Goal: Task Accomplishment & Management: Manage account settings

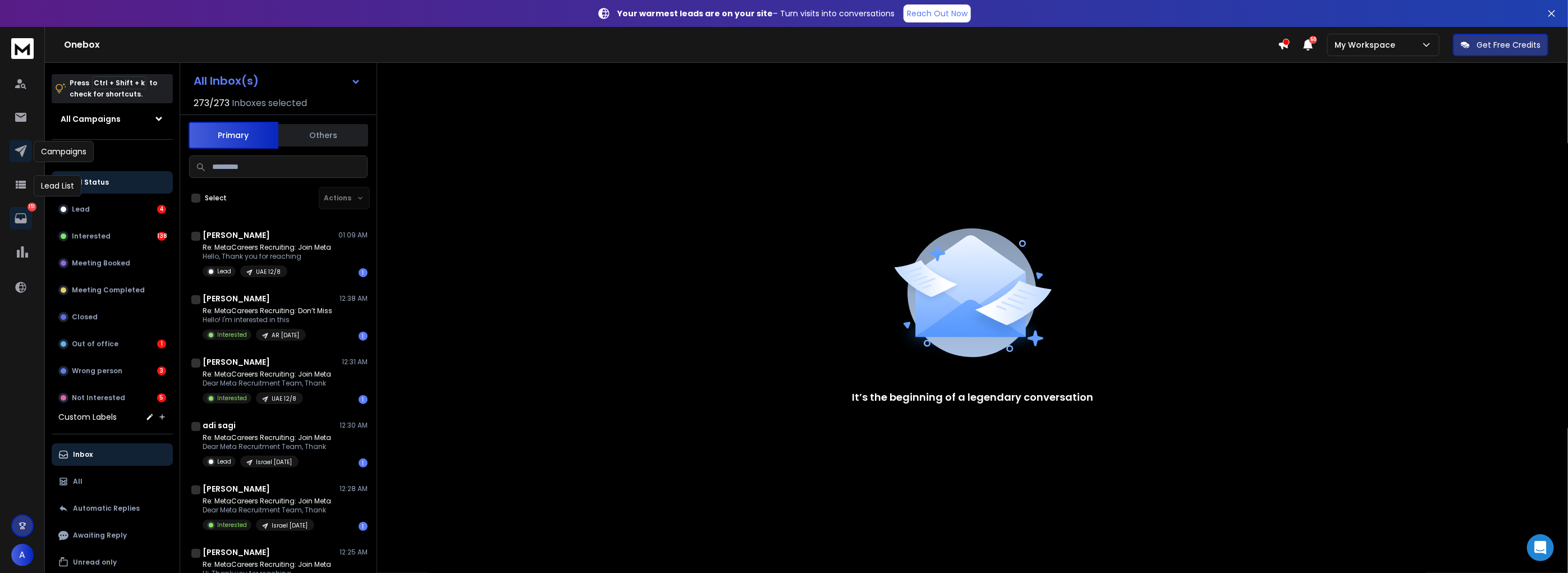
click at [15, 143] on link at bounding box center [21, 150] width 23 height 23
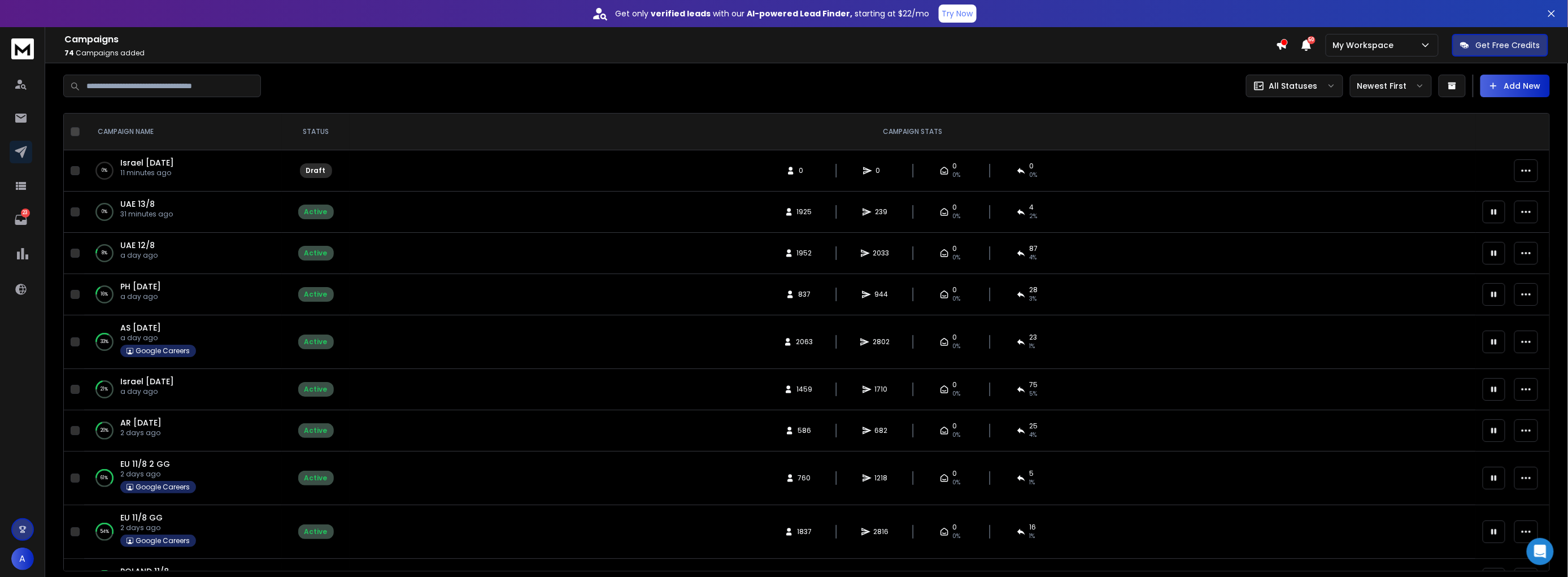
drag, startPoint x: 344, startPoint y: 49, endPoint x: 280, endPoint y: 47, distance: 64.0
click at [280, 47] on div "Campaigns 74 Campaigns added" at bounding box center [670, 45] width 1211 height 25
click at [23, 213] on p "23" at bounding box center [25, 213] width 9 height 9
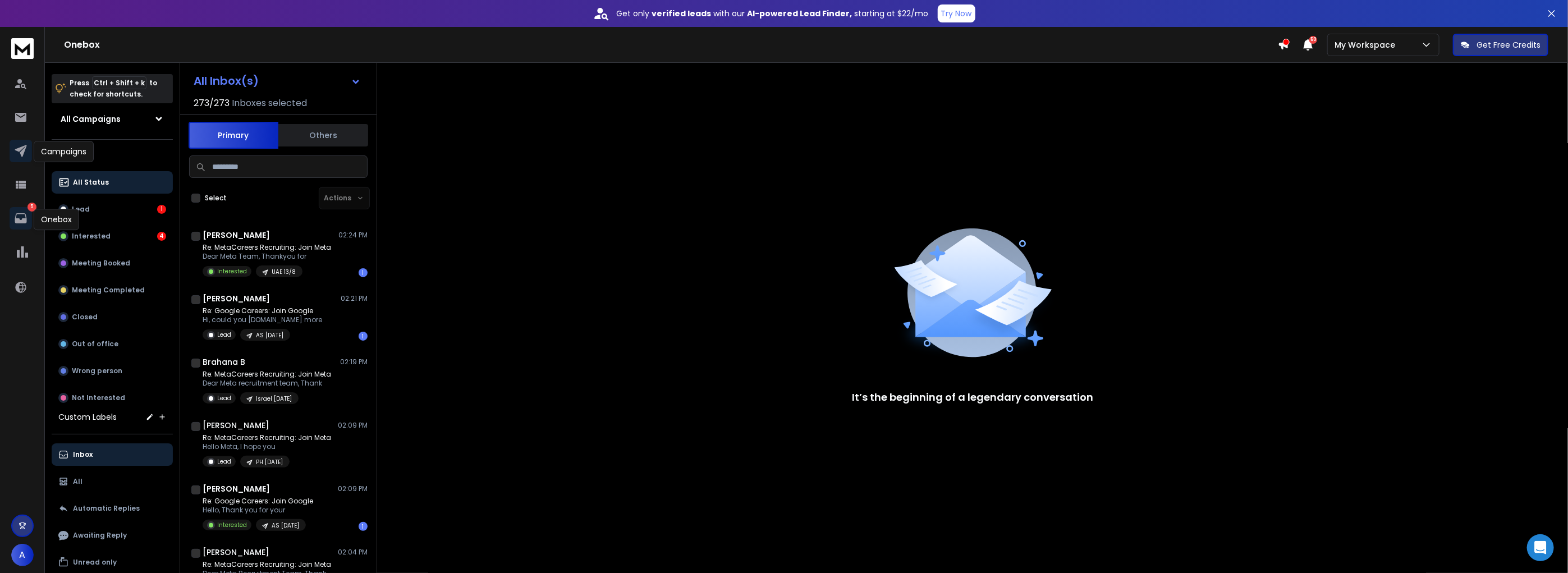
click at [14, 150] on icon at bounding box center [21, 150] width 14 height 14
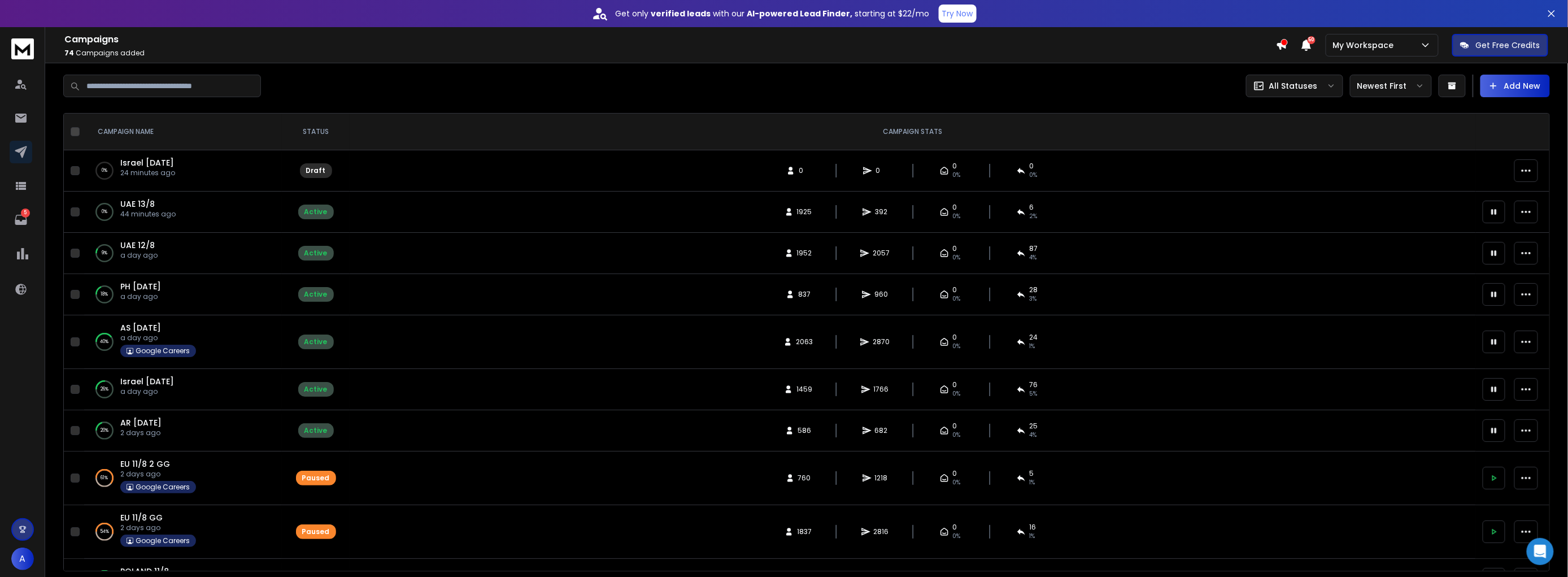
click at [408, 69] on div "Campaigns 74 Campaigns Added All Statuses Newest First Add New CAMPAIGN NAME ST…" at bounding box center [806, 323] width 1523 height 519
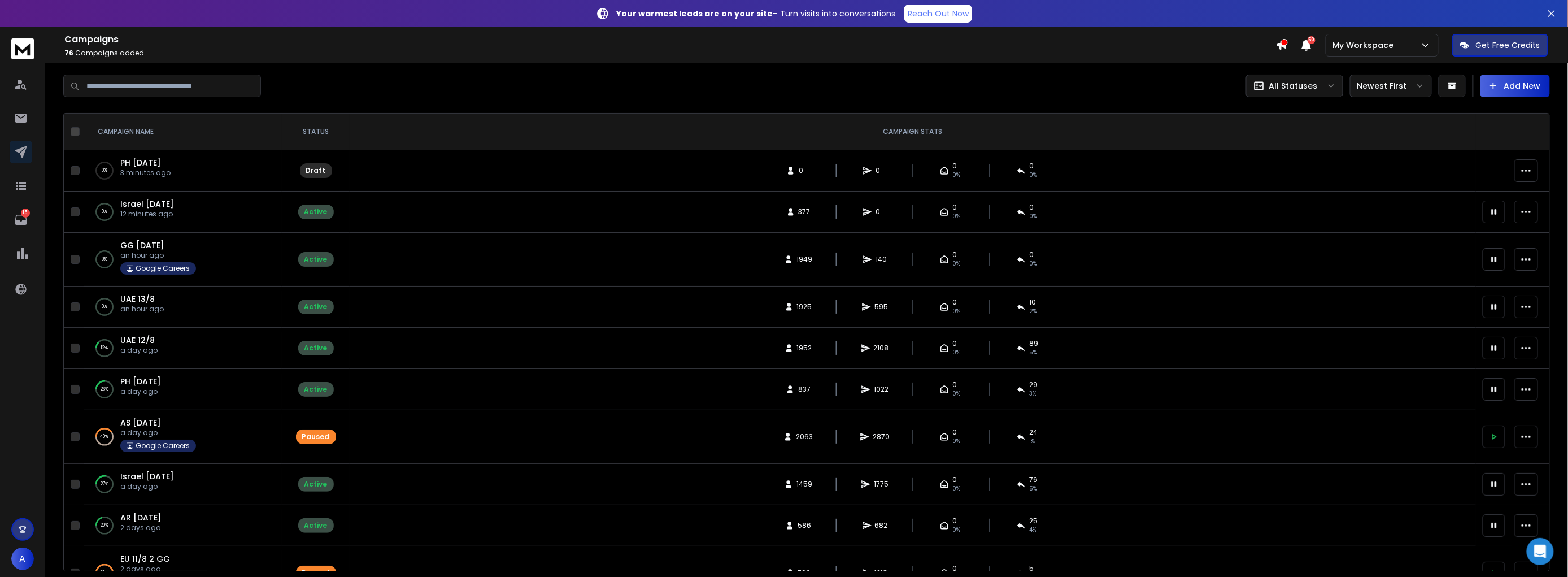
click at [605, 267] on div "1949 140 0 0% 0 0 %" at bounding box center [912, 260] width 1112 height 18
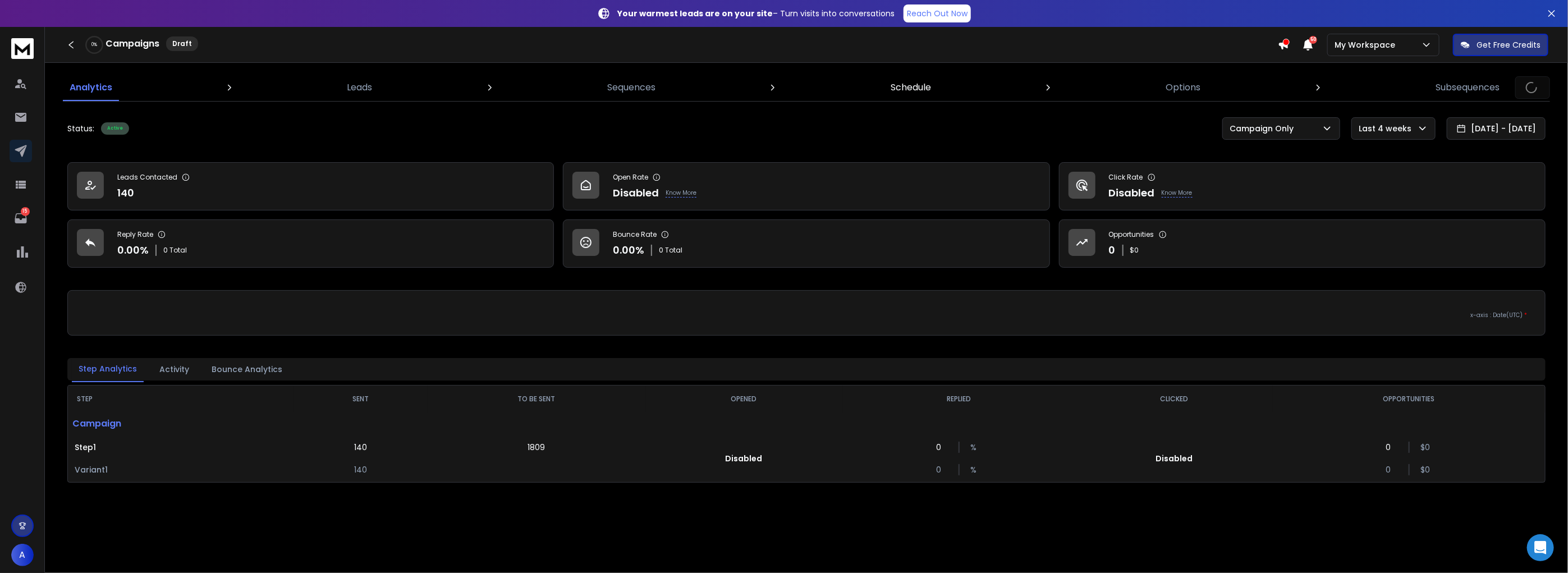
click at [911, 95] on link "Schedule" at bounding box center [911, 87] width 54 height 27
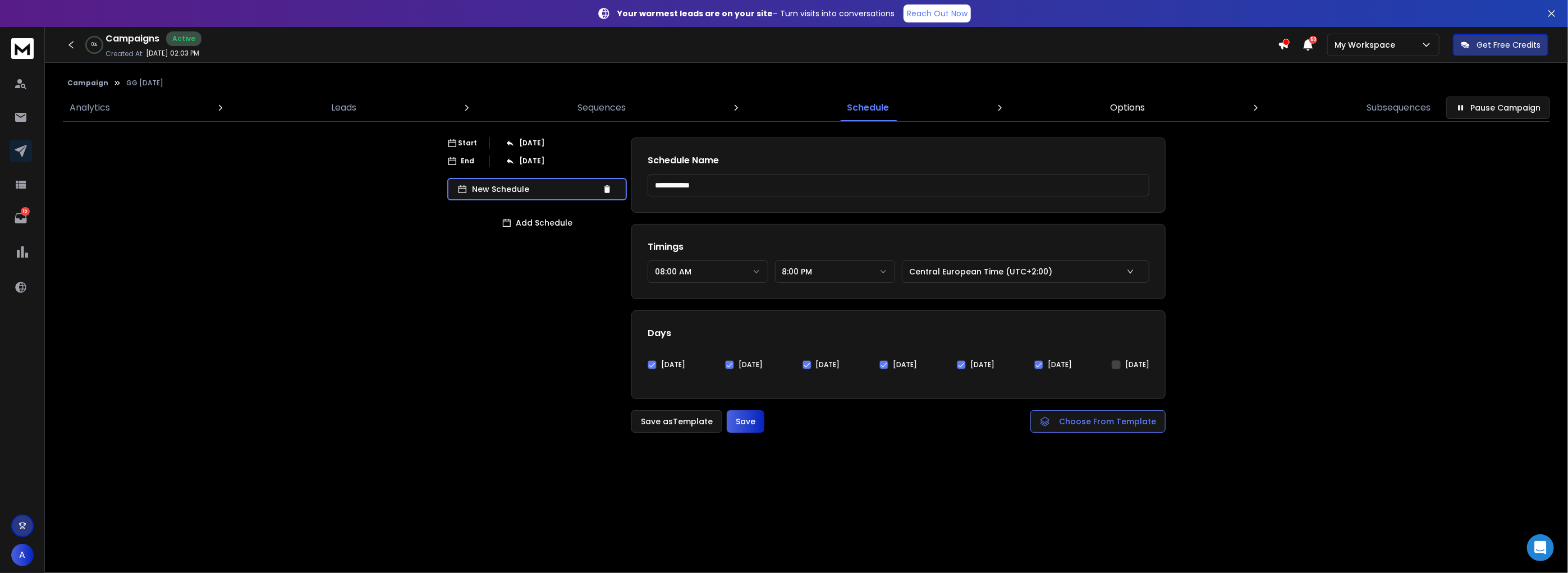
click at [1129, 102] on p "Options" at bounding box center [1128, 107] width 35 height 14
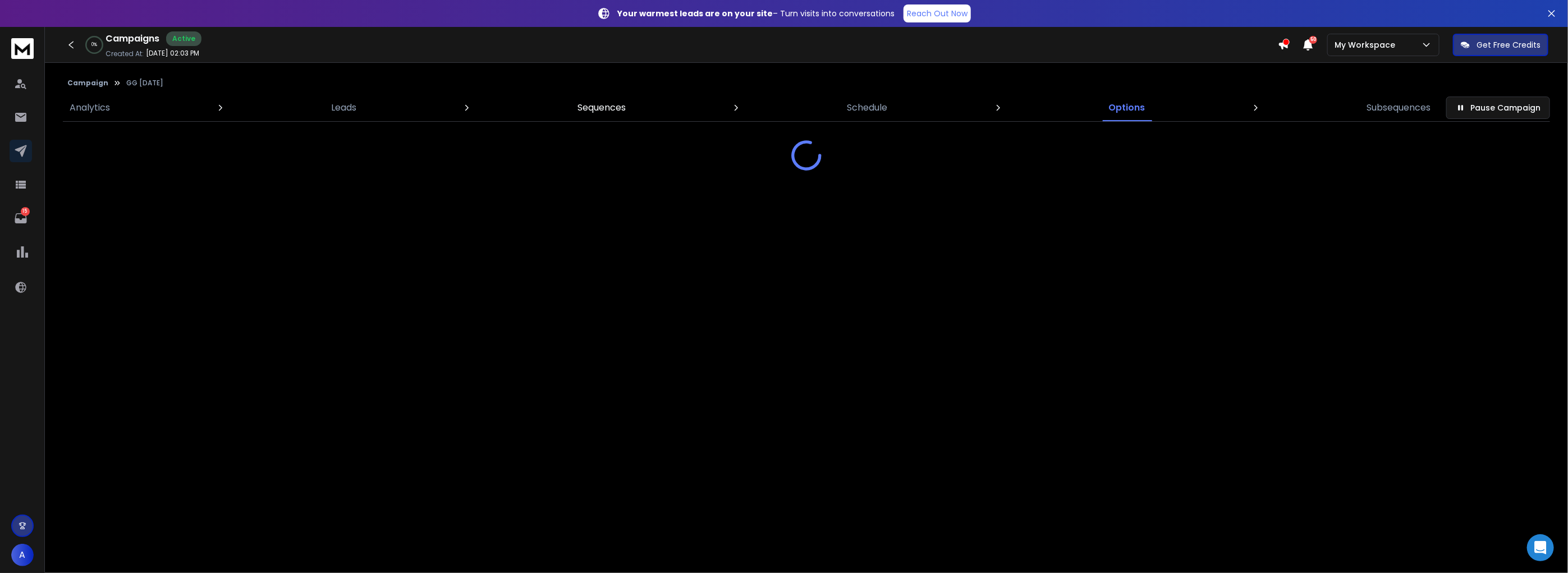
select select "*"
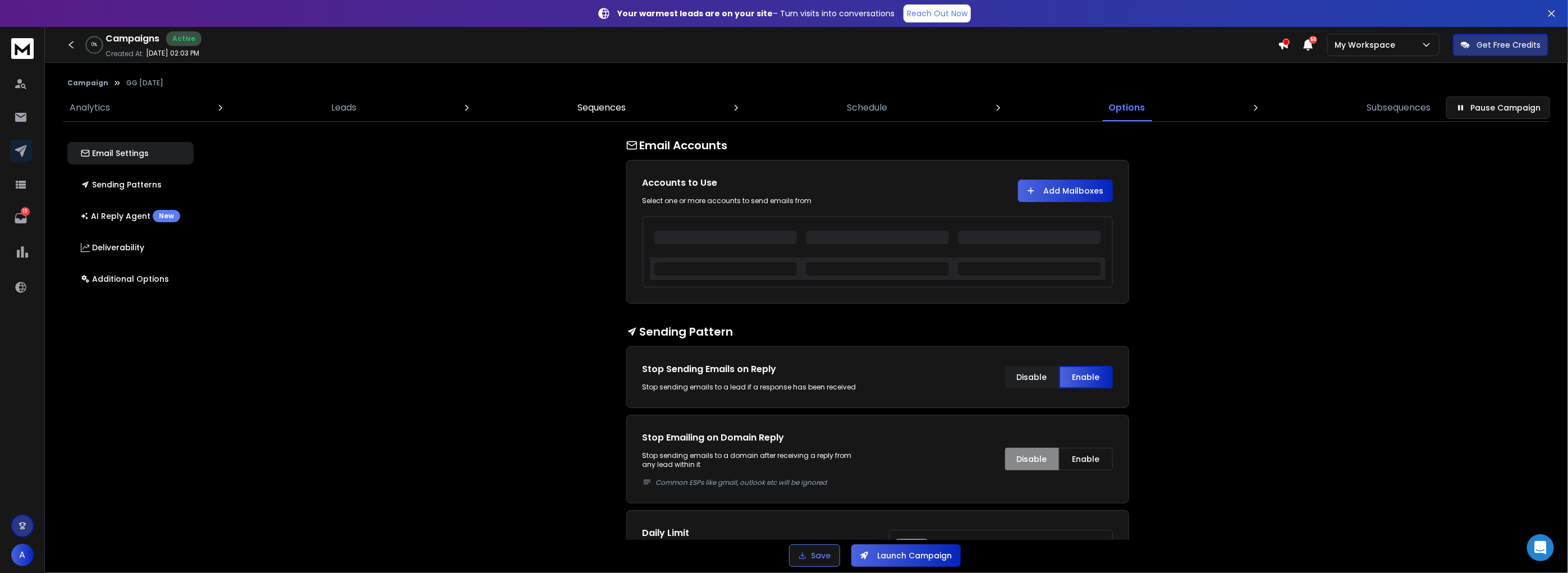
click at [594, 103] on p "Sequences" at bounding box center [601, 107] width 48 height 14
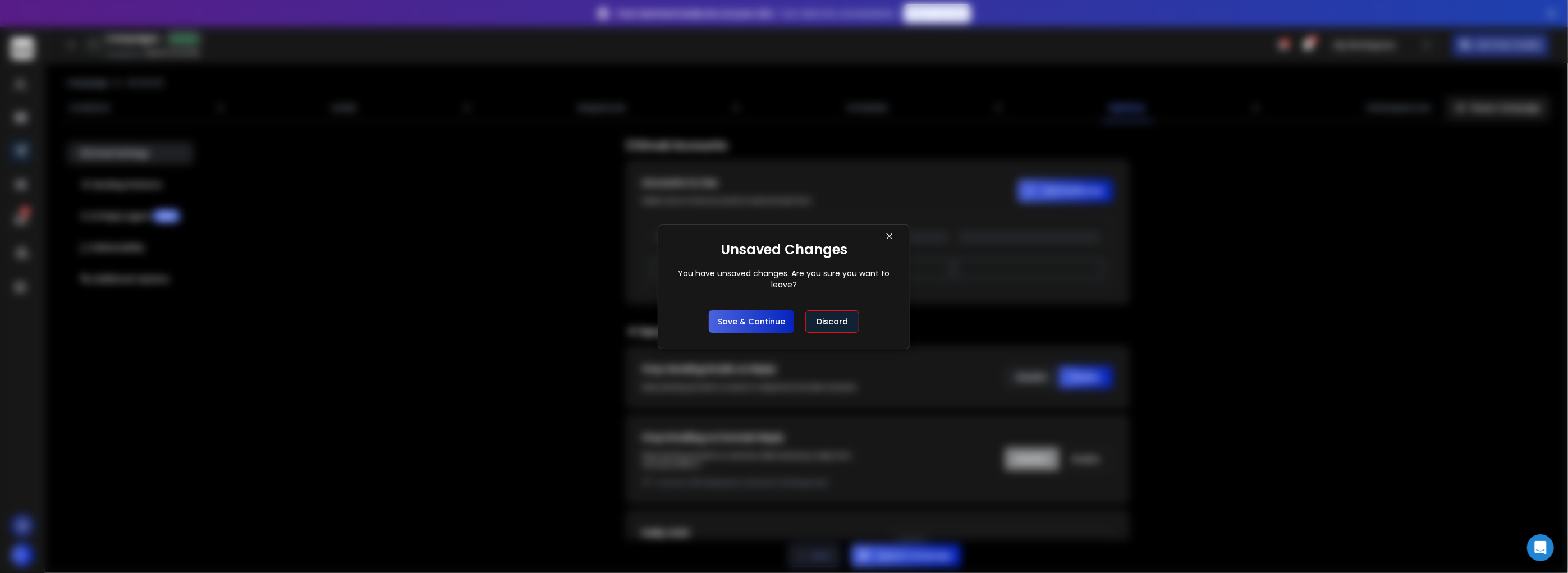
click at [831, 324] on button "Discard" at bounding box center [832, 322] width 54 height 23
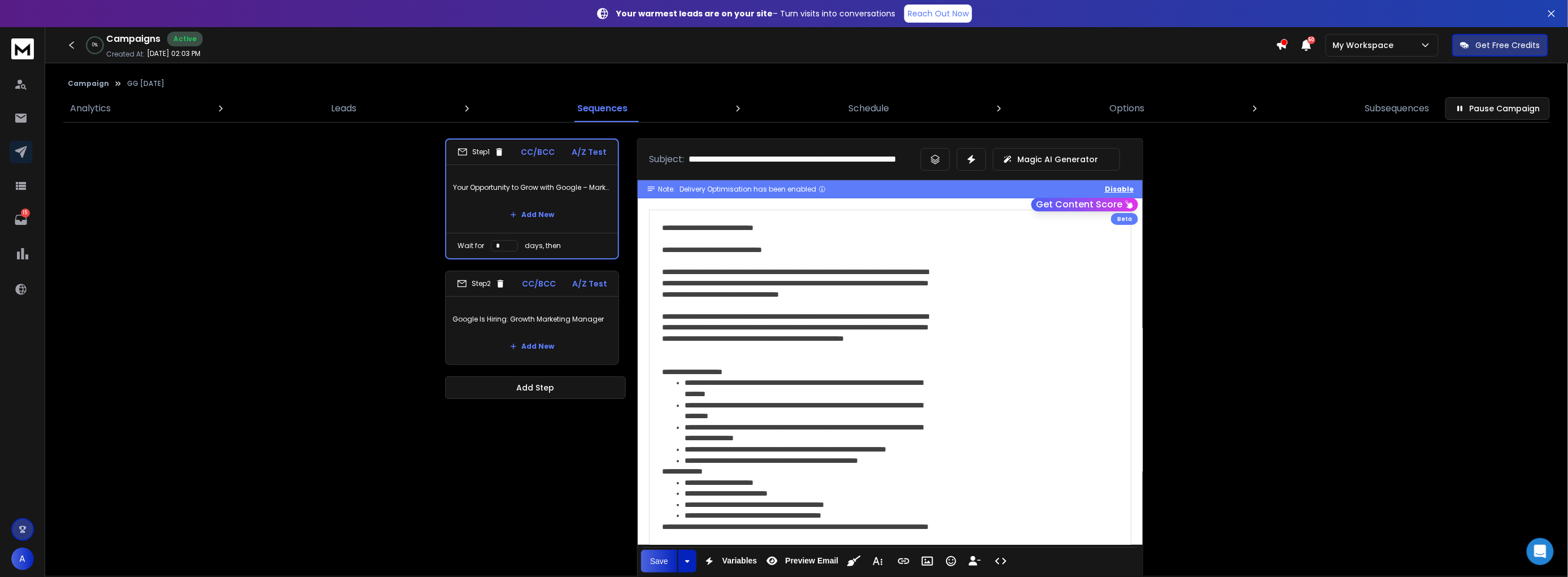
drag, startPoint x: 832, startPoint y: 159, endPoint x: 413, endPoint y: 181, distance: 419.6
click at [413, 181] on div "**********" at bounding box center [806, 358] width 1486 height 448
click at [72, 46] on icon at bounding box center [72, 45] width 10 height 10
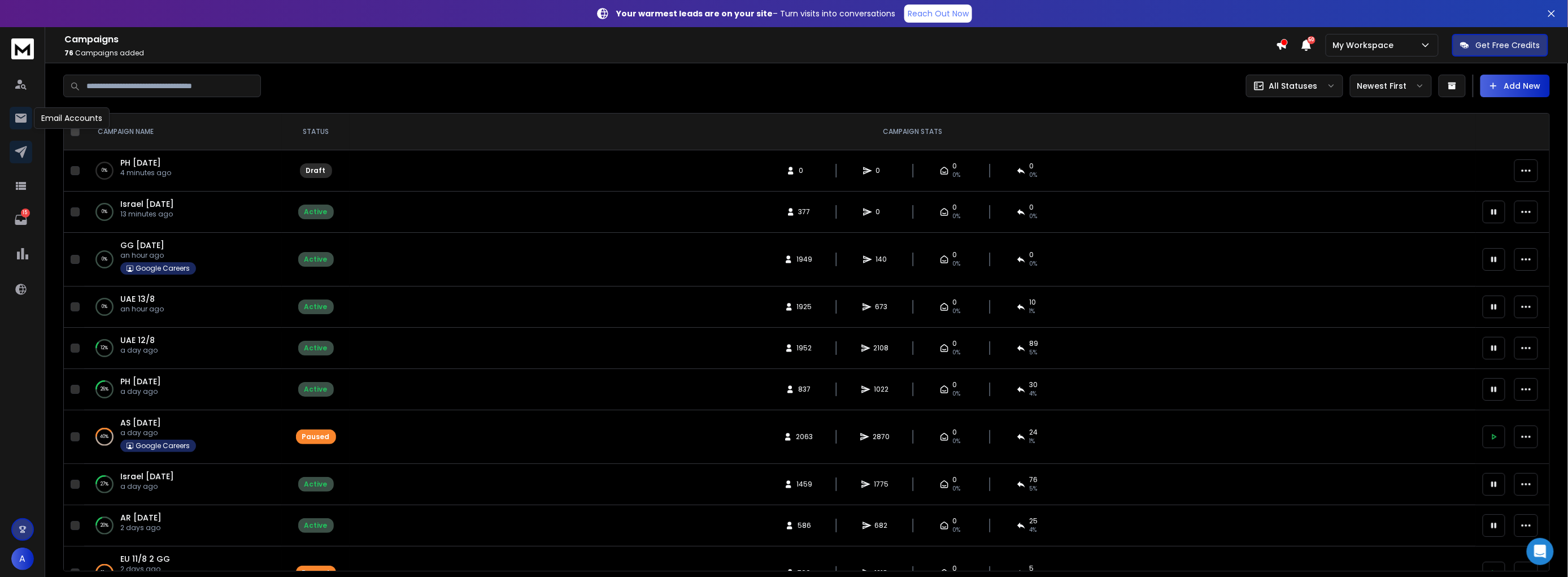
click at [12, 121] on link at bounding box center [21, 118] width 23 height 23
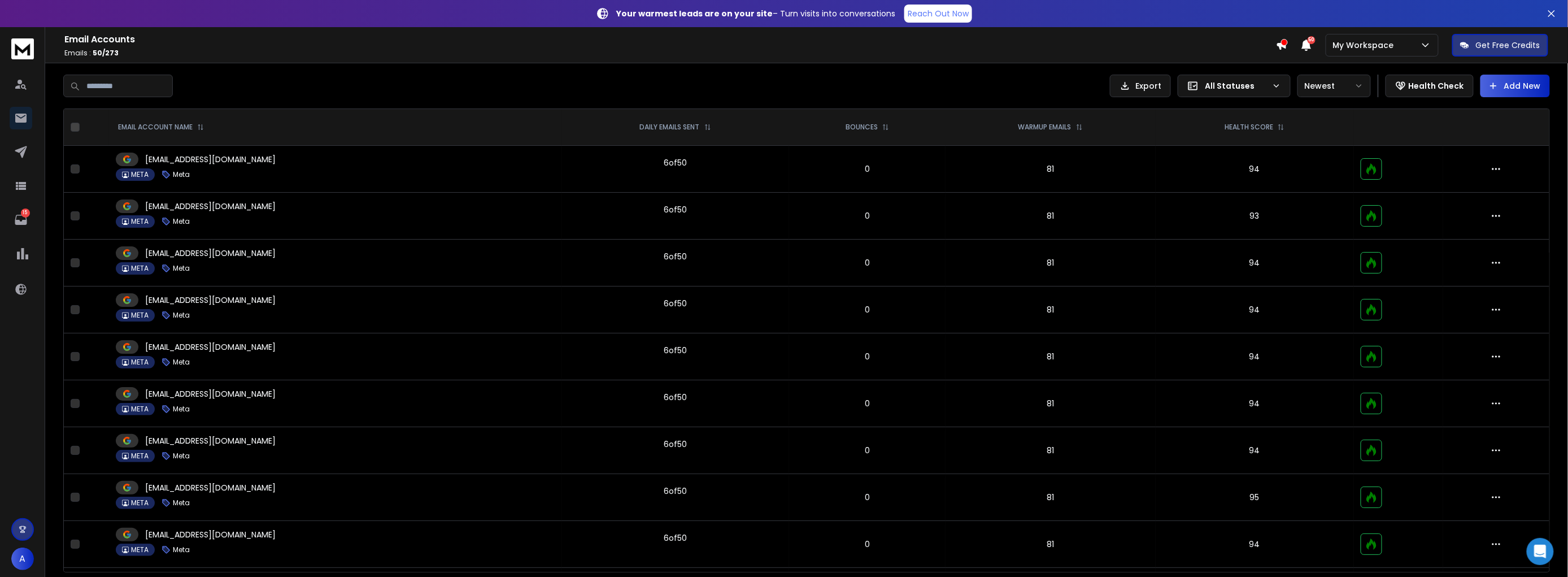
click at [118, 84] on input at bounding box center [118, 85] width 109 height 23
type input "*******"
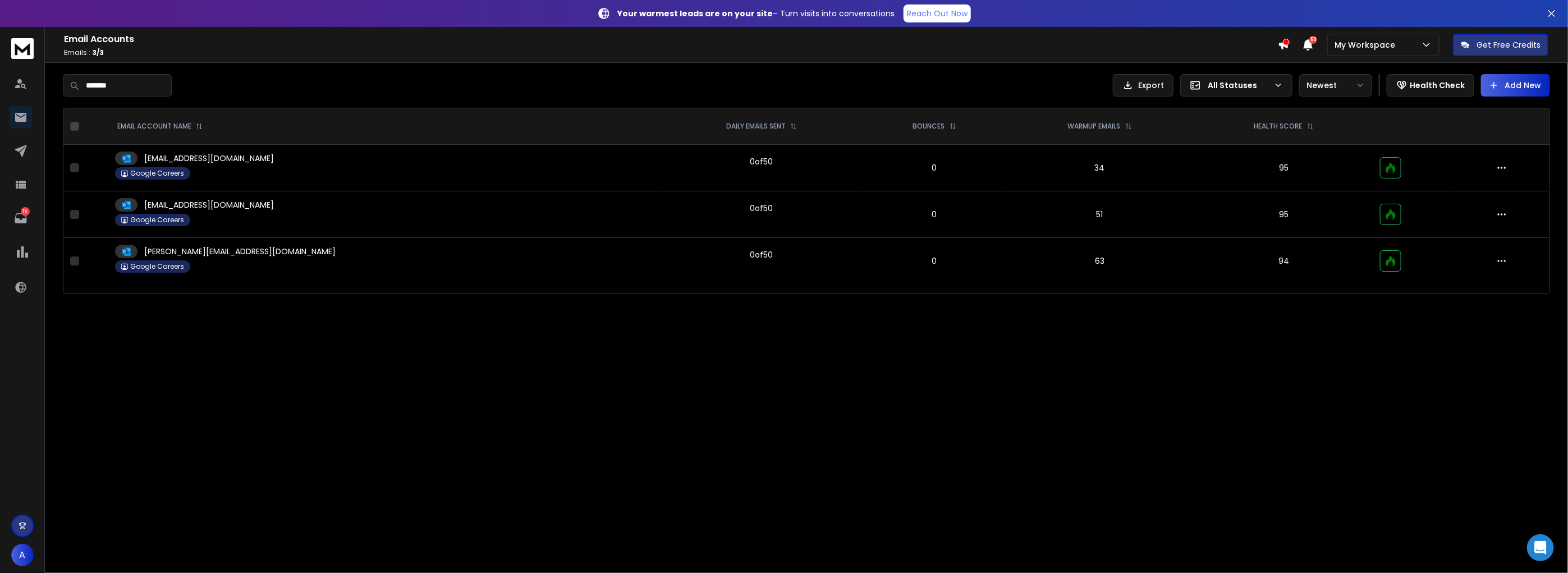
click at [875, 161] on td "0" at bounding box center [934, 168] width 141 height 46
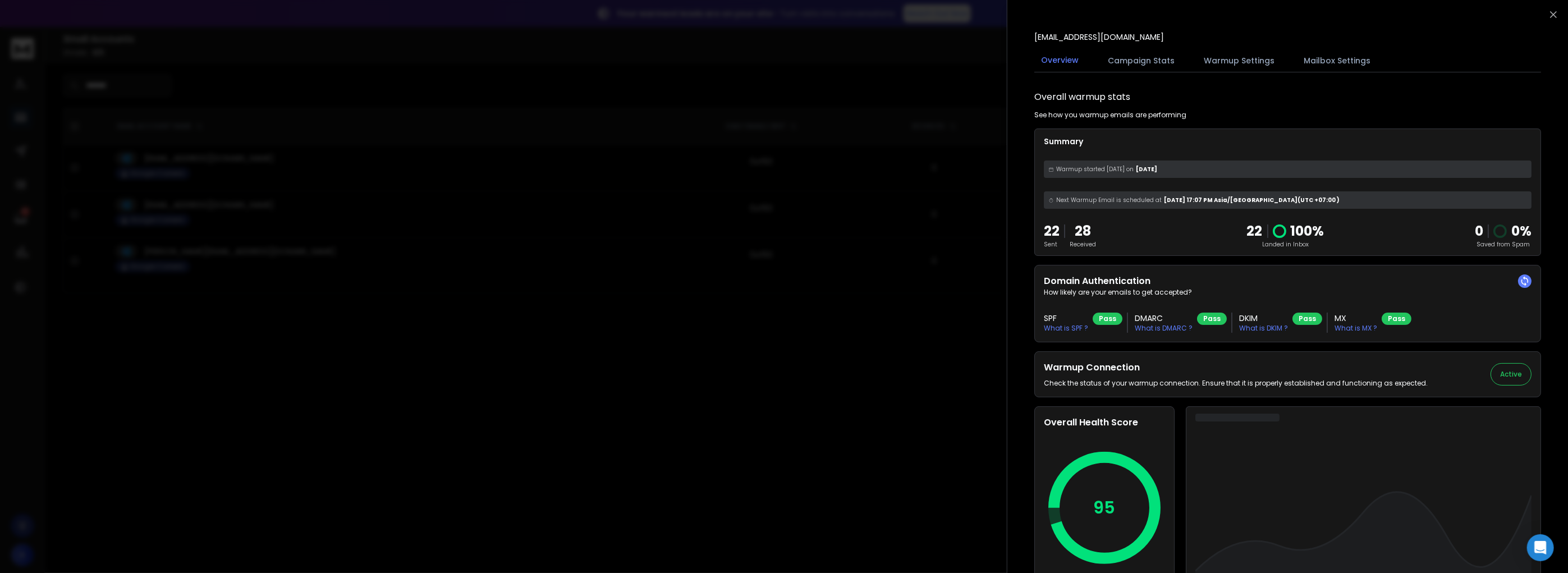
click at [915, 372] on div at bounding box center [784, 286] width 1568 height 573
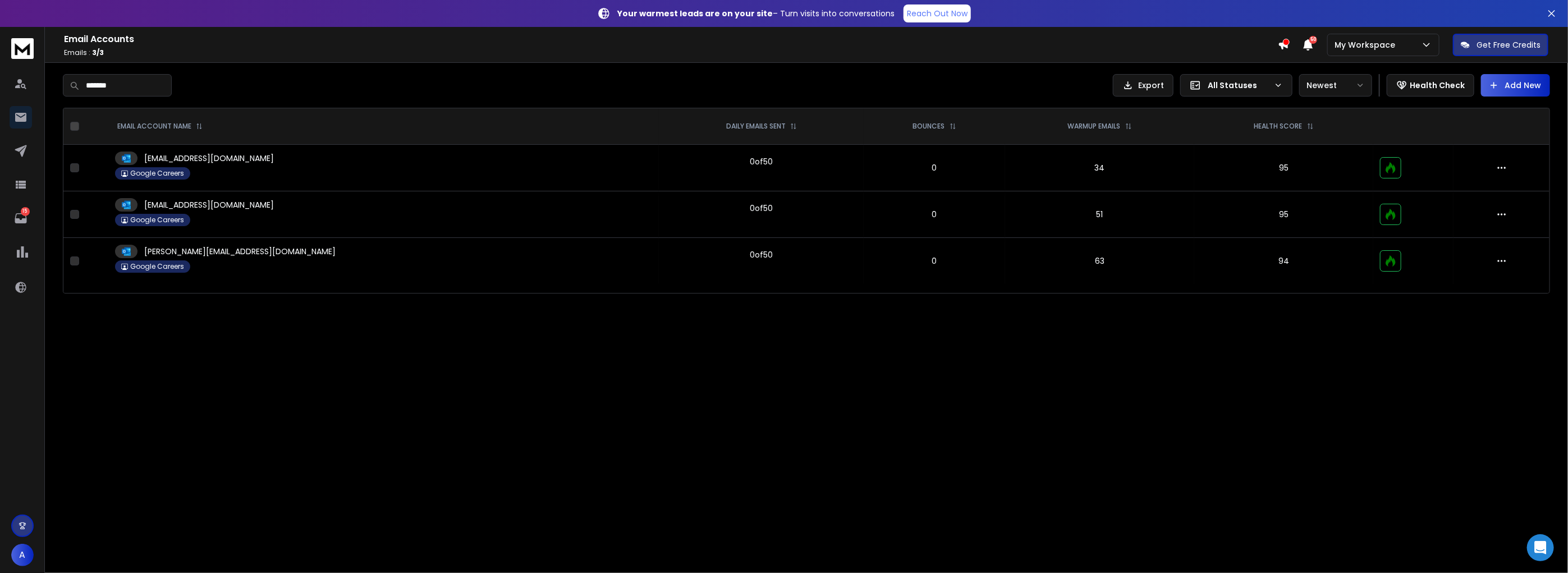
click at [967, 346] on div "Your warmest leads are on your site – Turn visits into conversations Reach Out …" at bounding box center [784, 286] width 1568 height 573
copy p "[DOMAIN_NAME]"
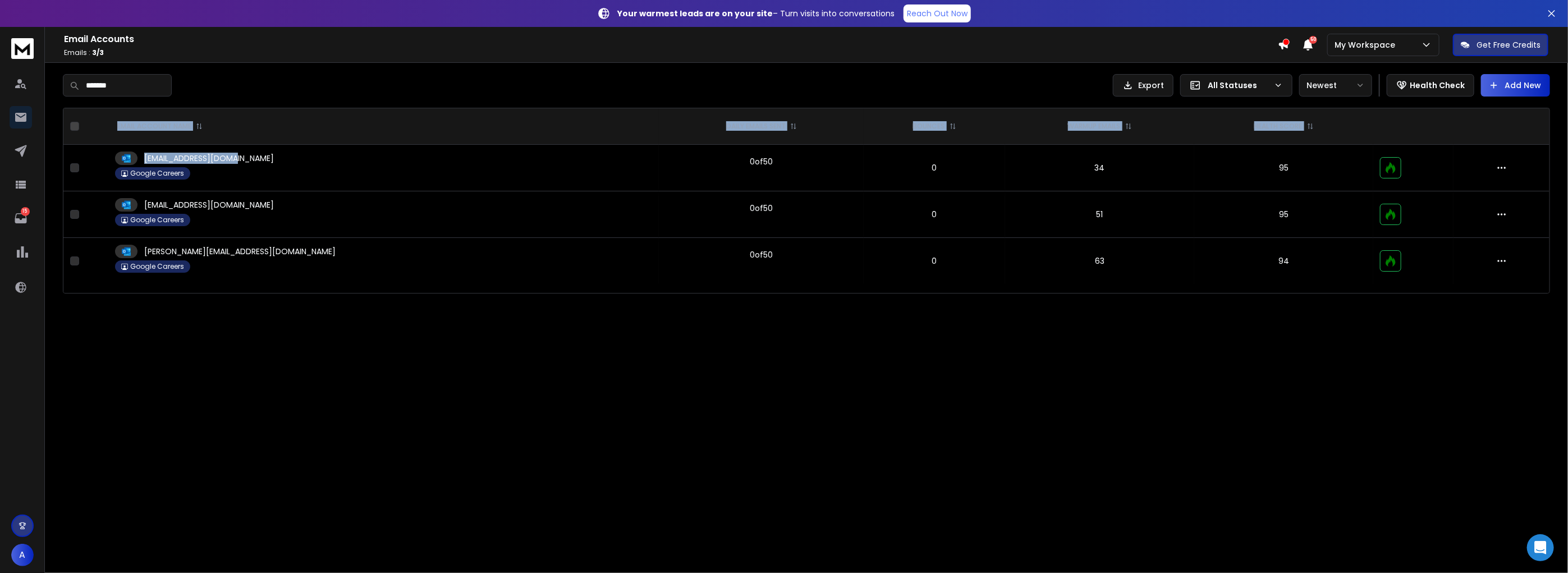
drag, startPoint x: 237, startPoint y: 155, endPoint x: 540, endPoint y: 384, distance: 379.8
click at [540, 378] on div "Your warmest leads are on your site – Turn visits into conversations Reach Out …" at bounding box center [784, 286] width 1568 height 573
click at [540, 384] on div "Your warmest leads are on your site – Turn visits into conversations Reach Out …" at bounding box center [784, 286] width 1568 height 573
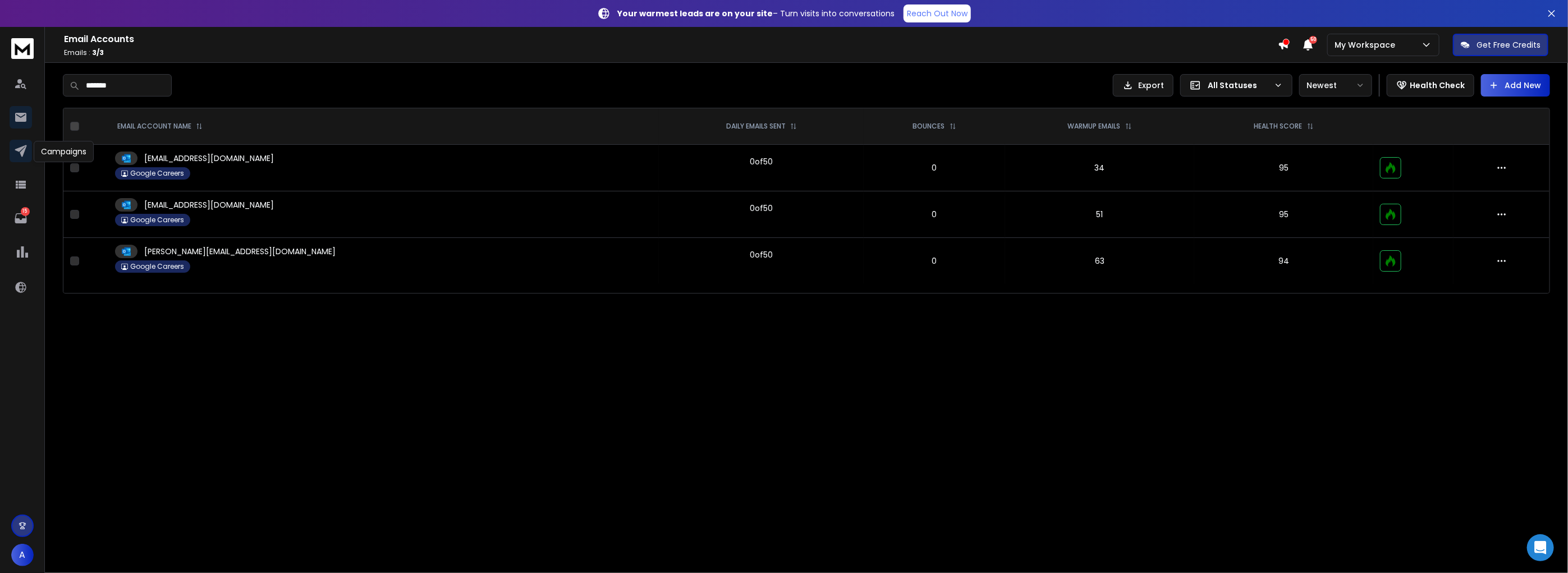
click at [17, 149] on icon at bounding box center [21, 150] width 12 height 12
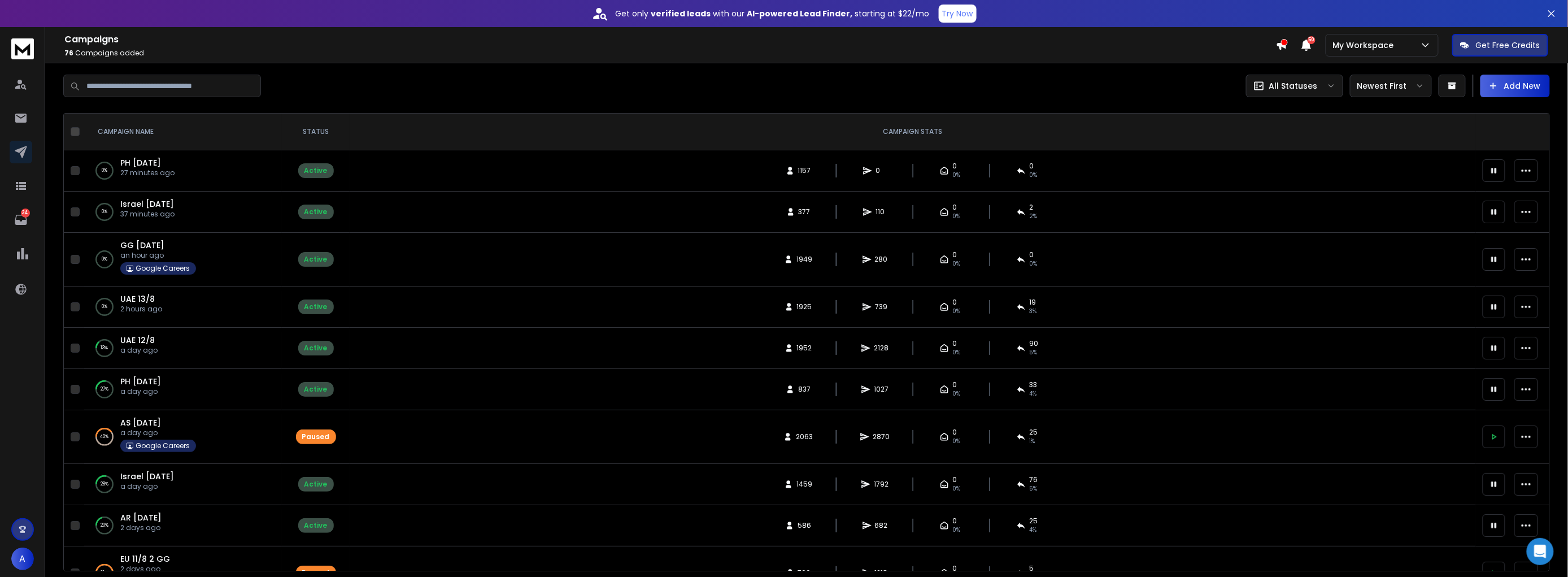
click at [815, 569] on div "760 1218 0 0% 5 1 %" at bounding box center [912, 573] width 282 height 18
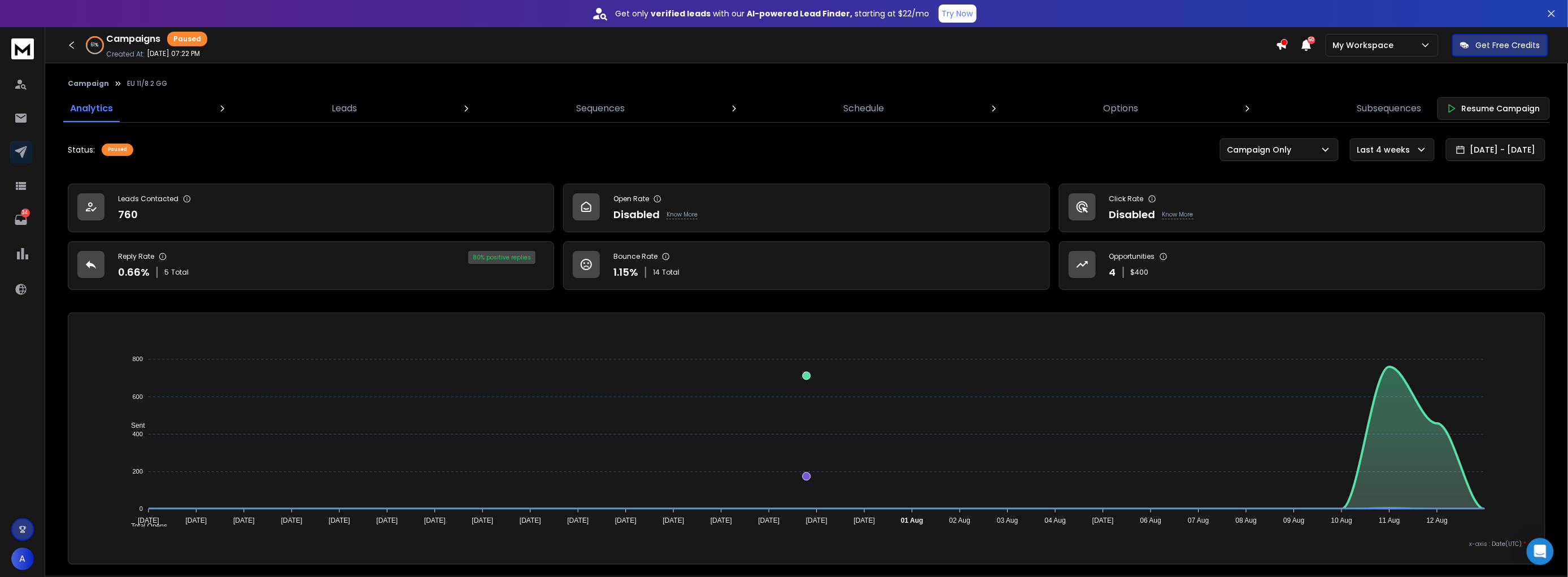
click at [56, 52] on div "61 % Campaigns Paused Created At: Aug 11, 2025, 07:22 PM 50 My Workspace Get Fr…" at bounding box center [784, 45] width 1568 height 36
click at [68, 49] on icon at bounding box center [72, 45] width 10 height 10
